Goal: Information Seeking & Learning: Find contact information

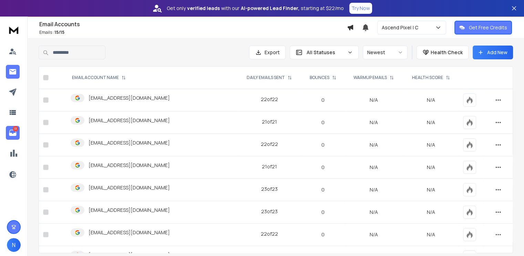
click at [7, 131] on link "13" at bounding box center [13, 133] width 14 height 14
click at [10, 132] on icon at bounding box center [13, 133] width 8 height 8
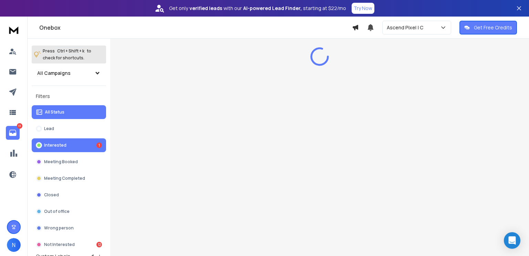
click at [54, 147] on p "Interested" at bounding box center [55, 145] width 22 height 6
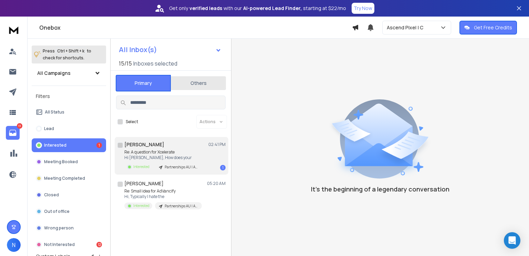
click at [162, 152] on p "Re: A question for Xcelerate" at bounding box center [163, 152] width 78 height 6
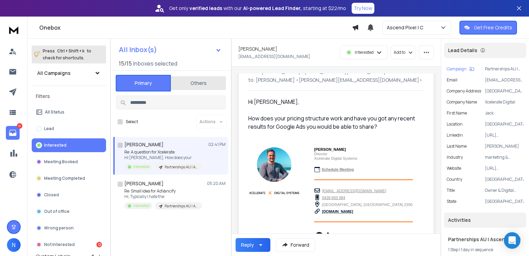
scroll to position [34, 0]
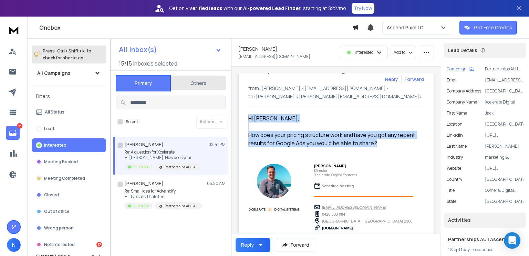
drag, startPoint x: 380, startPoint y: 144, endPoint x: 244, endPoint y: 119, distance: 139.1
copy div "Hi [PERSON_NAME], How does your pricing structure work and have you got any rec…"
click at [271, 138] on div "How does your pricing structure work and have you got any recent results for Go…" at bounding box center [333, 208] width 170 height 154
drag, startPoint x: 248, startPoint y: 135, endPoint x: 384, endPoint y: 142, distance: 136.3
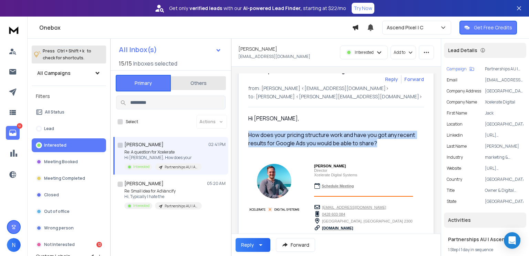
click at [384, 142] on div "How does your pricing structure work and have you got any recent results for Go…" at bounding box center [333, 208] width 170 height 154
copy div "How does your pricing structure work and have you got any recent results for Go…"
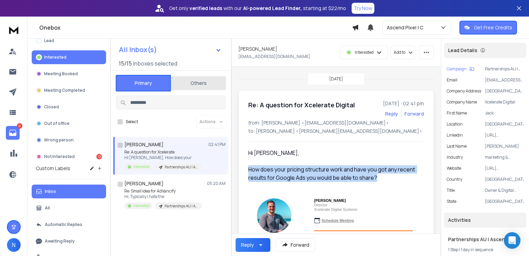
scroll to position [103, 0]
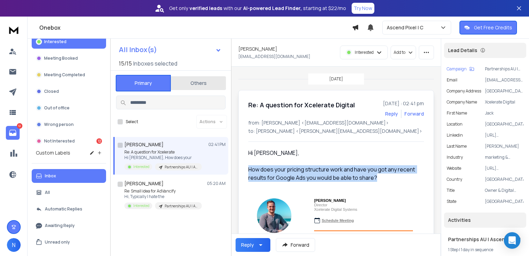
click at [298, 173] on div "How does your pricing structure work and have you got any recent results for Go…" at bounding box center [333, 242] width 170 height 154
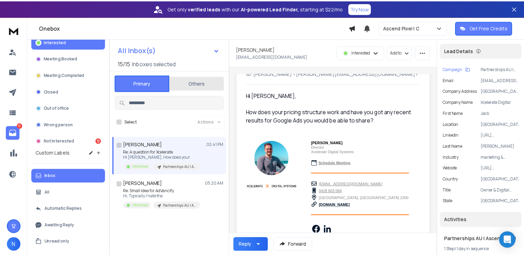
scroll to position [69, 0]
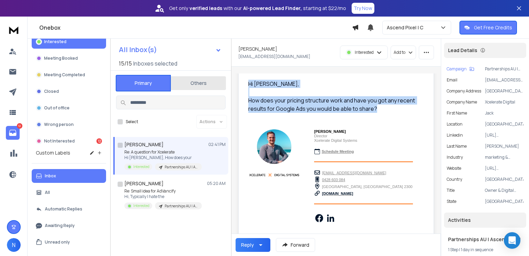
drag, startPoint x: 379, startPoint y: 110, endPoint x: 251, endPoint y: 87, distance: 131.0
copy div "Hi [PERSON_NAME], How does your pricing structure work and have you got any rec…"
click at [9, 93] on icon at bounding box center [13, 92] width 8 height 8
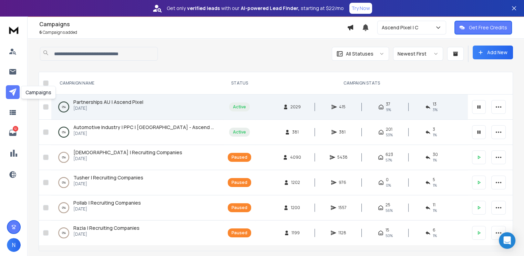
click at [131, 102] on span "Partnerships AU | Ascend Pixel" at bounding box center [108, 102] width 70 height 7
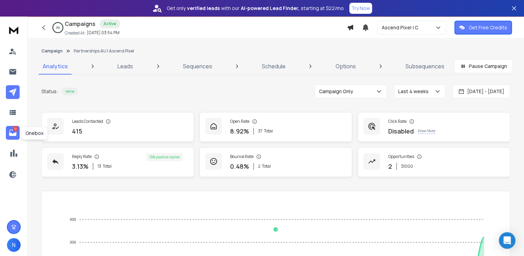
click at [10, 132] on icon at bounding box center [12, 133] width 7 height 6
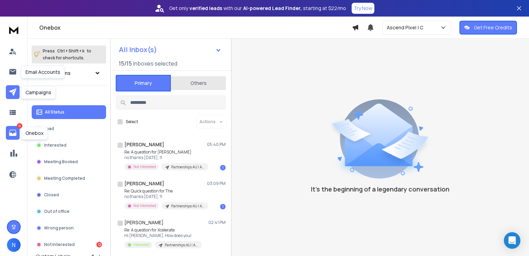
click at [11, 89] on icon at bounding box center [13, 92] width 8 height 8
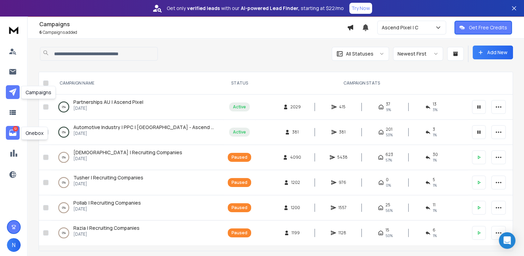
click at [14, 130] on p "12" at bounding box center [16, 129] width 6 height 6
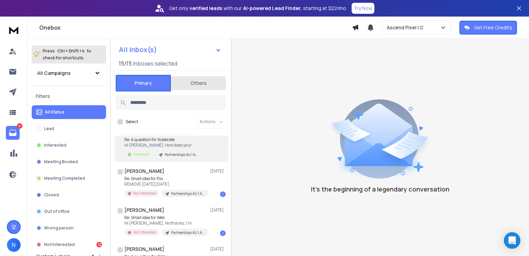
scroll to position [69, 0]
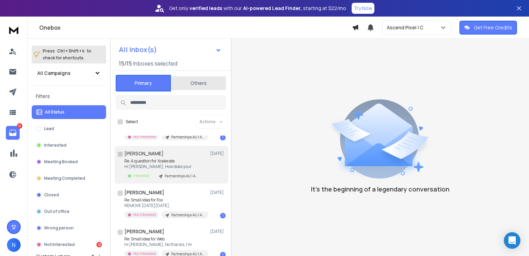
click at [174, 159] on p "Re: A question for Xcelerate" at bounding box center [163, 161] width 78 height 6
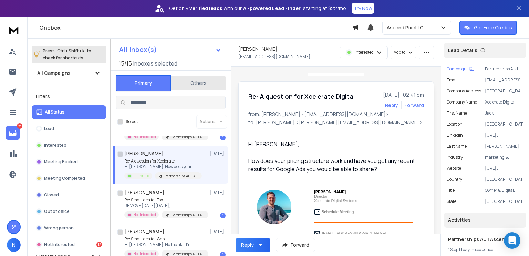
scroll to position [34, 0]
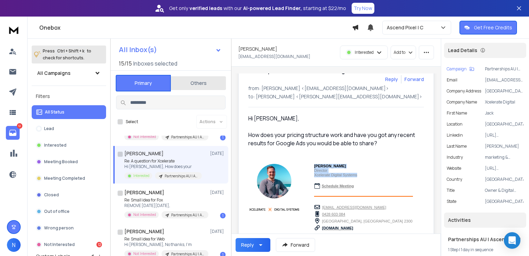
drag, startPoint x: 313, startPoint y: 174, endPoint x: 366, endPoint y: 175, distance: 53.1
click at [366, 175] on tr "[PERSON_NAME] Director Xcelerate Digital Systems Schedule Meeting [EMAIL_ADDRES…" at bounding box center [330, 211] width 165 height 94
click at [365, 176] on p "Xcelerate Digital Systems" at bounding box center [363, 175] width 99 height 4
copy p "Systems"
drag, startPoint x: 366, startPoint y: 175, endPoint x: 314, endPoint y: 173, distance: 51.4
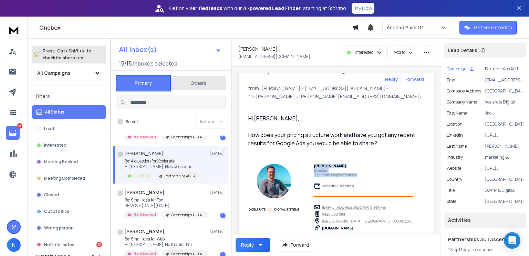
click at [314, 173] on p "Xcelerate Digital Systems" at bounding box center [363, 175] width 99 height 4
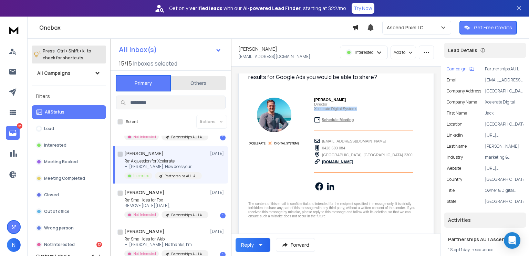
scroll to position [103, 0]
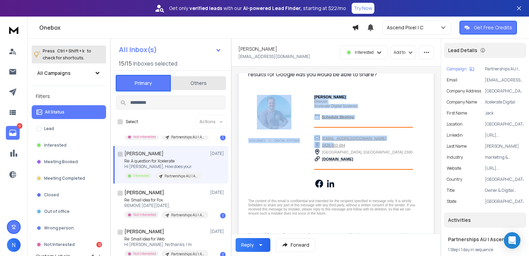
drag, startPoint x: 402, startPoint y: 139, endPoint x: 335, endPoint y: 141, distance: 67.6
click at [335, 141] on td "[PERSON_NAME] Director Xcelerate Digital Systems Schedule Meeting [EMAIL_ADDRES…" at bounding box center [333, 142] width 170 height 94
copy tbody "[PERSON_NAME] Director Xcelerate Digital Systems Schedule Meeting [EMAIL_ADDRES…"
